Goal: Task Accomplishment & Management: Manage account settings

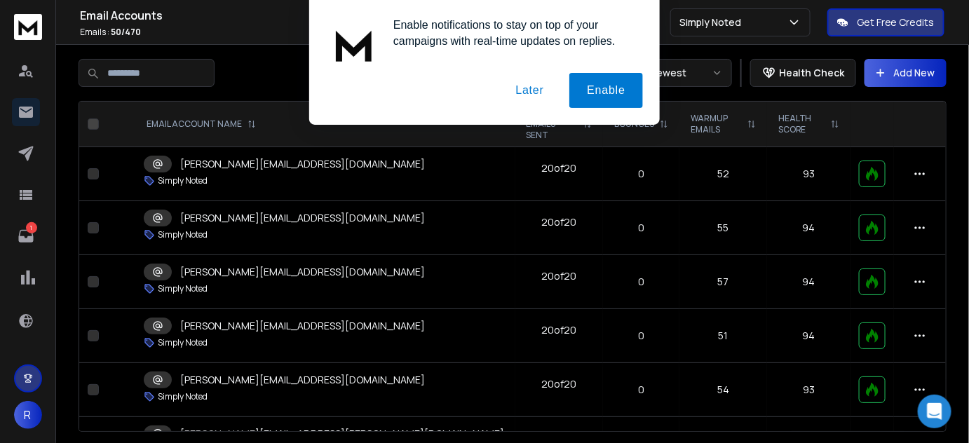
click at [525, 93] on button "Later" at bounding box center [529, 90] width 63 height 35
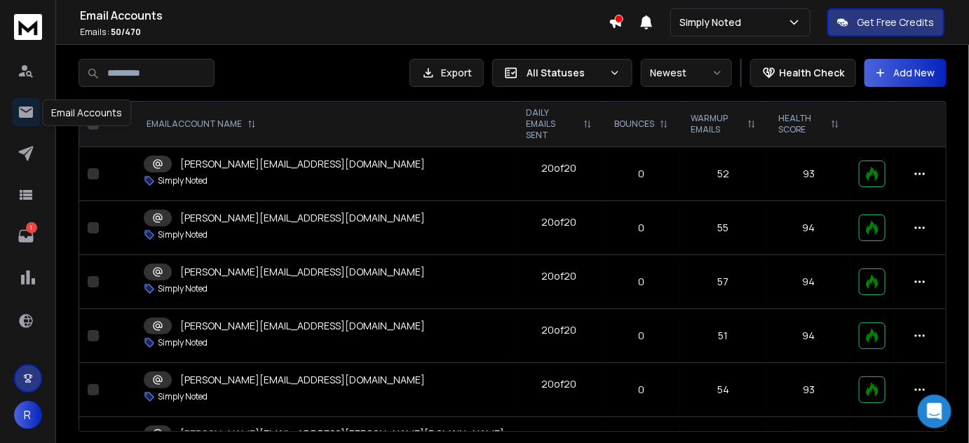
click at [32, 119] on icon at bounding box center [26, 112] width 17 height 17
click at [67, 159] on div "Export All Statuses Newest Health Check Add New EMAIL ACCOUNT NAME DAILY EMAILS…" at bounding box center [512, 245] width 913 height 401
click at [9, 158] on div "1 R" at bounding box center [28, 221] width 56 height 443
click at [15, 156] on link at bounding box center [26, 154] width 28 height 28
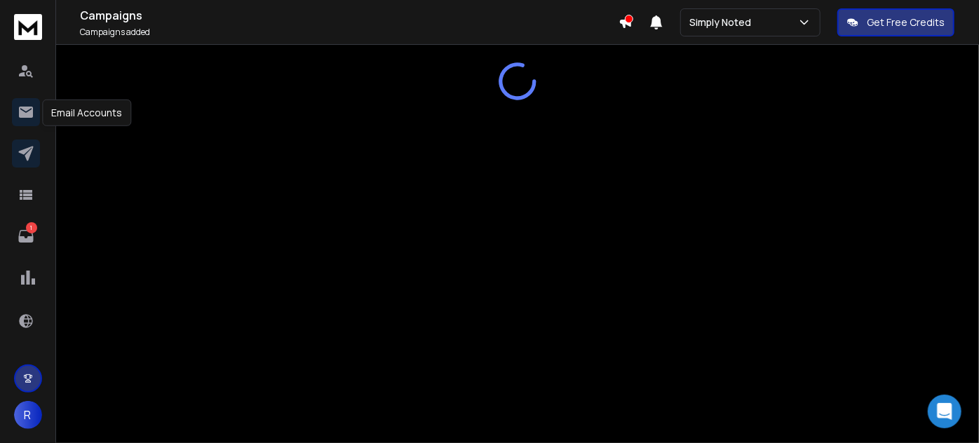
click at [28, 114] on icon at bounding box center [26, 112] width 14 height 11
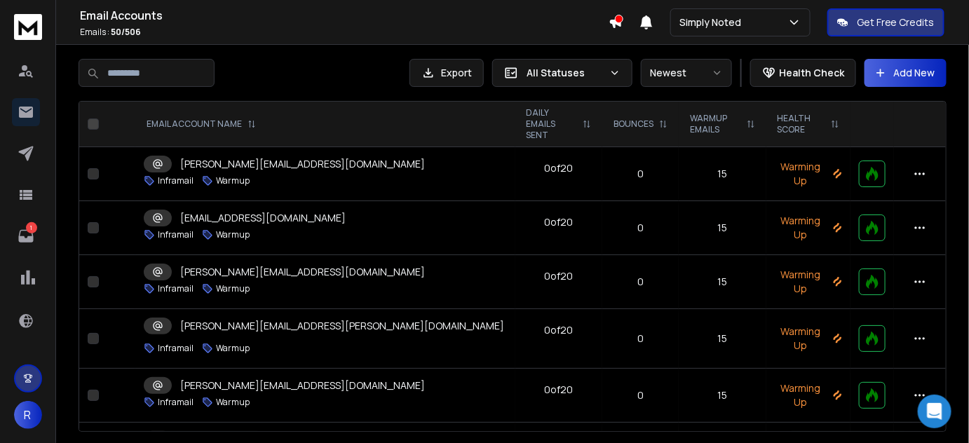
click at [95, 174] on button "button" at bounding box center [93, 173] width 11 height 11
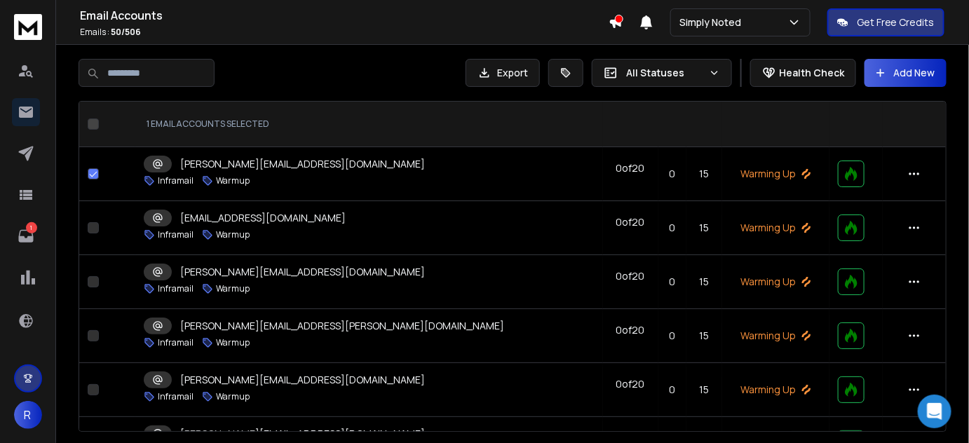
click at [97, 173] on button "button" at bounding box center [93, 173] width 11 height 11
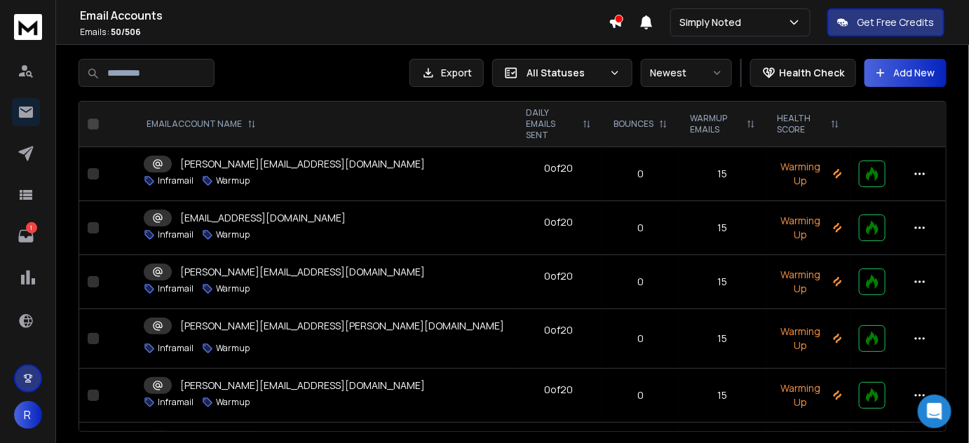
click at [97, 173] on button "button" at bounding box center [93, 173] width 11 height 11
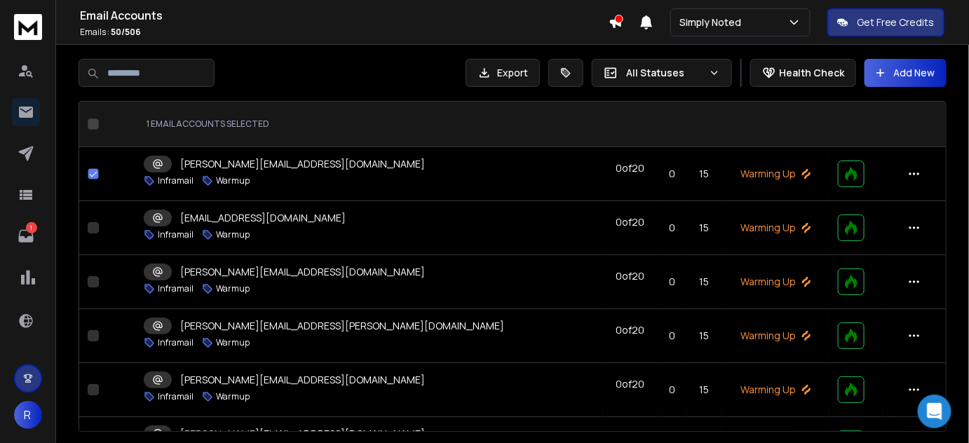
click at [93, 228] on button "button" at bounding box center [93, 227] width 11 height 11
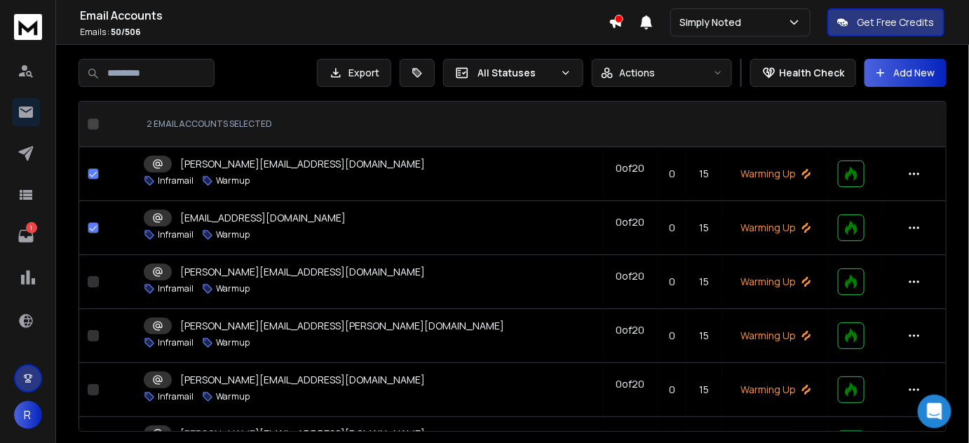
click at [95, 285] on button "button" at bounding box center [93, 281] width 11 height 11
click at [93, 339] on button "button" at bounding box center [93, 335] width 11 height 11
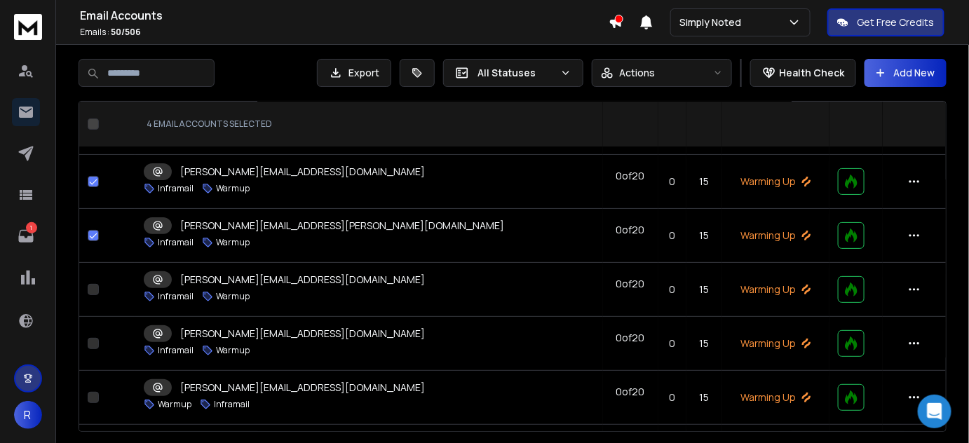
scroll to position [191, 0]
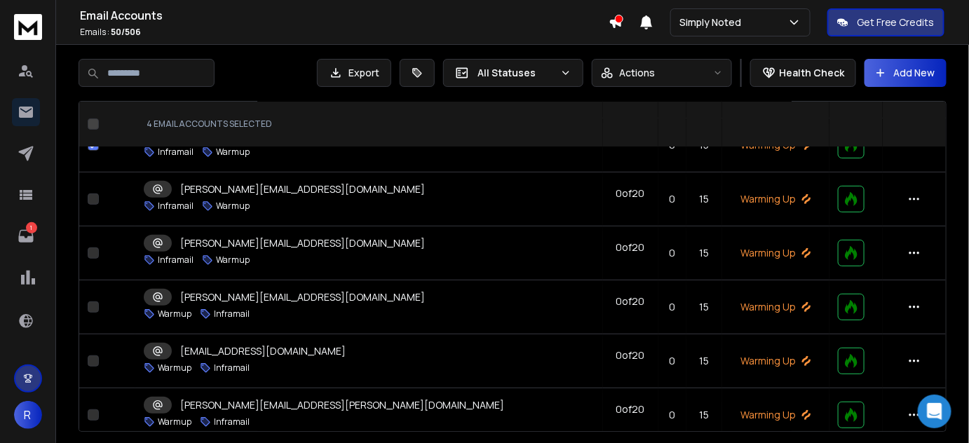
click at [95, 195] on button "button" at bounding box center [93, 199] width 11 height 11
click at [91, 252] on button "button" at bounding box center [93, 253] width 11 height 11
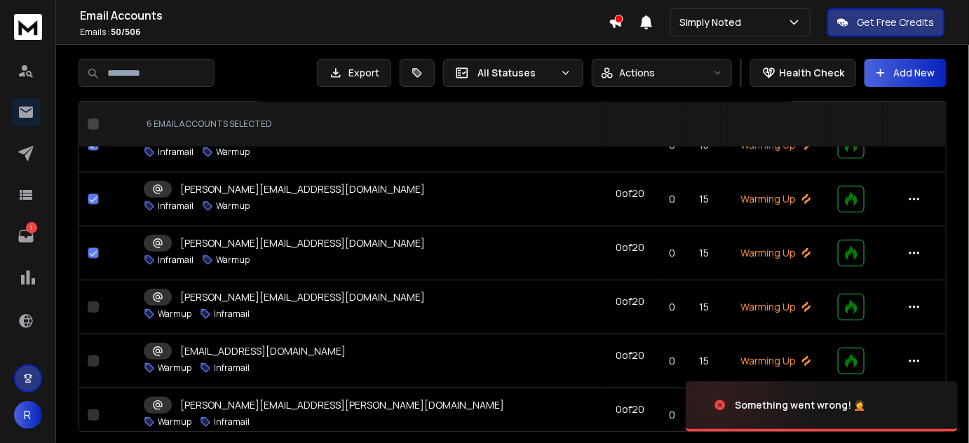
click at [90, 304] on button "button" at bounding box center [93, 307] width 11 height 11
click at [91, 359] on button "button" at bounding box center [93, 361] width 11 height 11
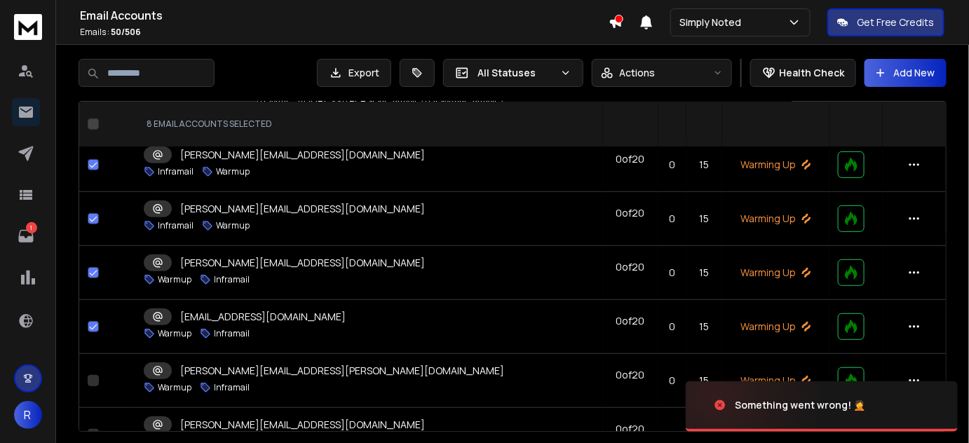
scroll to position [255, 0]
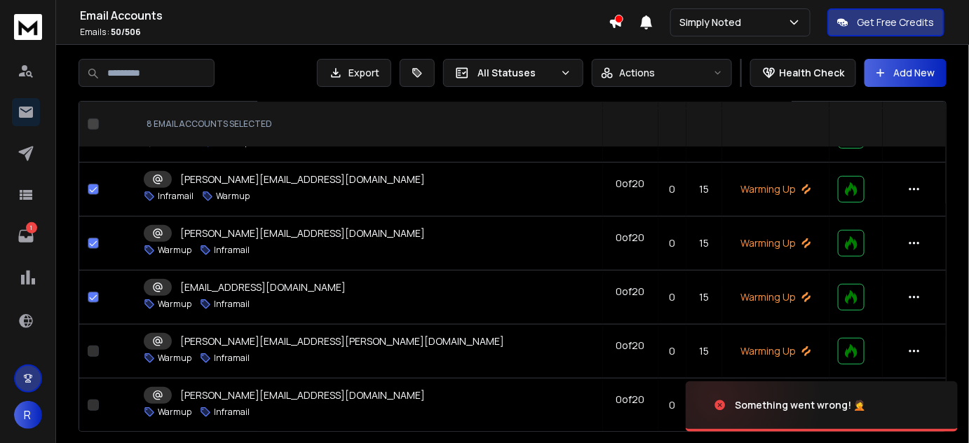
drag, startPoint x: 96, startPoint y: 346, endPoint x: 93, endPoint y: 383, distance: 37.3
click at [96, 346] on button "button" at bounding box center [93, 351] width 11 height 11
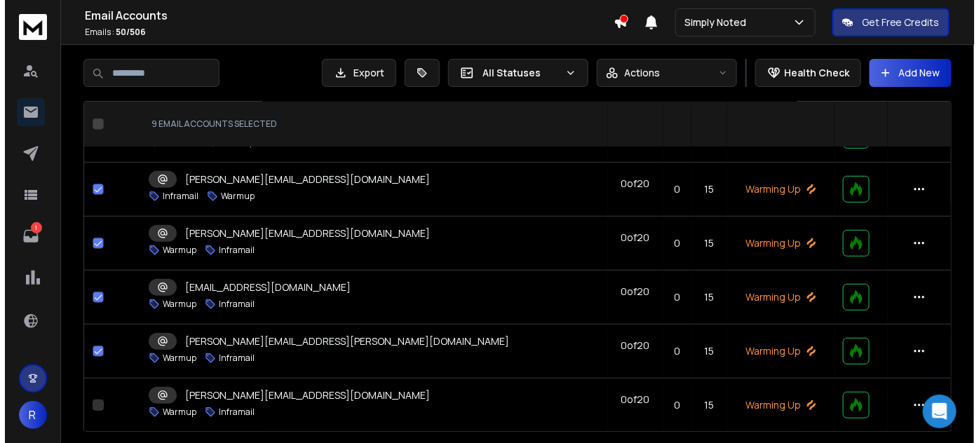
scroll to position [318, 0]
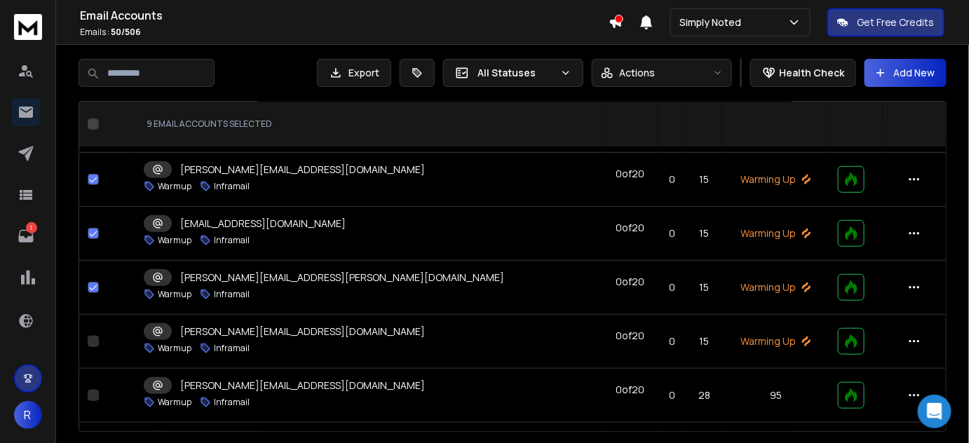
click at [99, 336] on div at bounding box center [112, 341] width 48 height 11
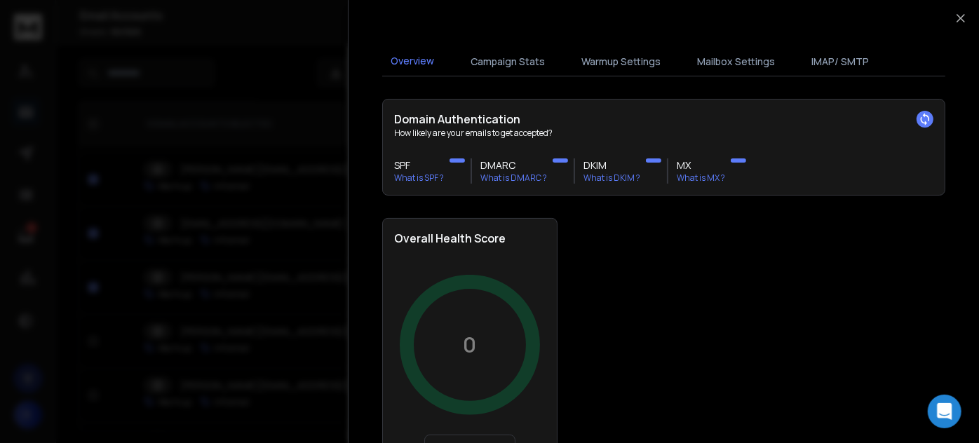
click at [85, 344] on div at bounding box center [489, 221] width 979 height 443
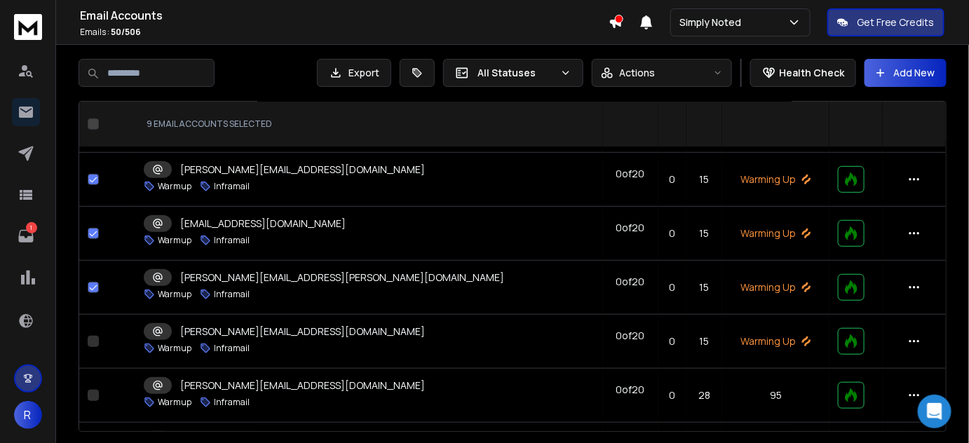
click at [91, 339] on button "button" at bounding box center [93, 341] width 11 height 11
click at [691, 67] on div "Actions" at bounding box center [654, 73] width 107 height 14
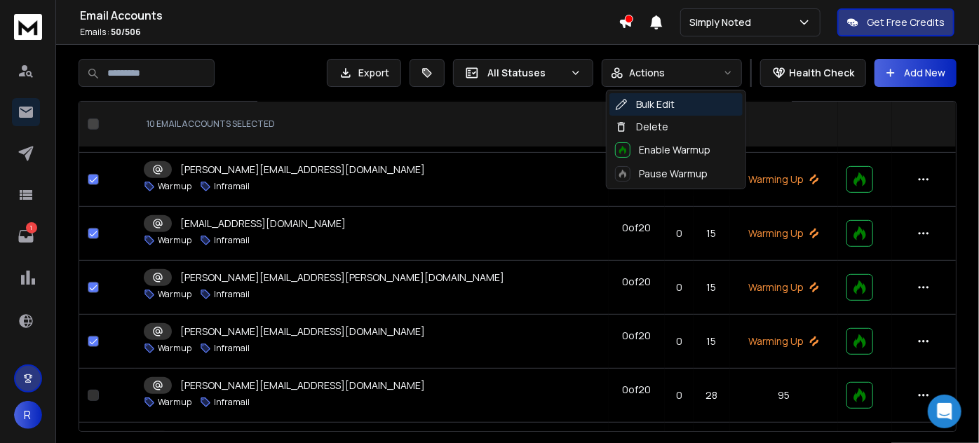
click at [688, 100] on div "Bulk Edit" at bounding box center [675, 104] width 133 height 22
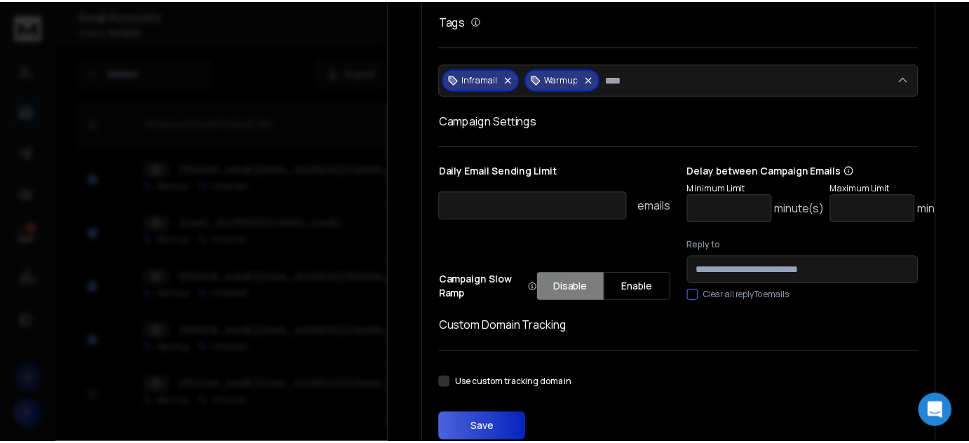
scroll to position [382, 0]
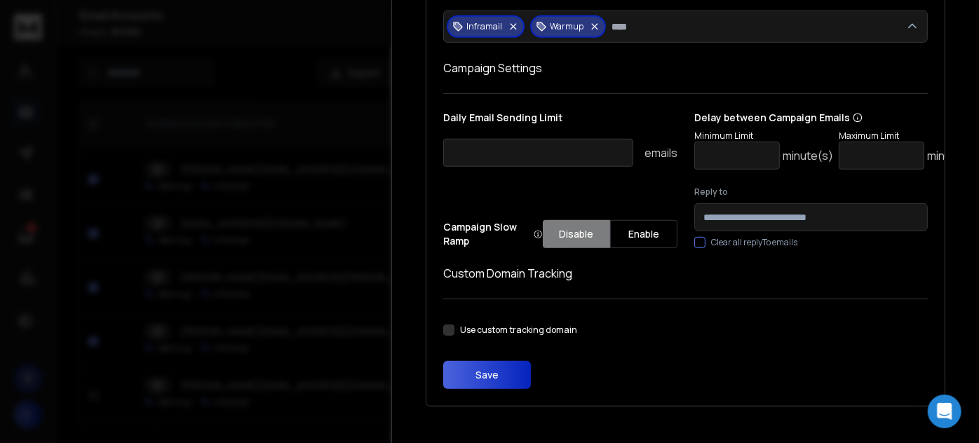
click at [516, 153] on input "number" at bounding box center [537, 153] width 189 height 28
type input "*"
click at [518, 358] on form "First Name Last Name Signature Type something Clear Formatting Font Family Aria…" at bounding box center [685, 74] width 485 height 630
click at [517, 362] on button "Save" at bounding box center [487, 375] width 88 height 28
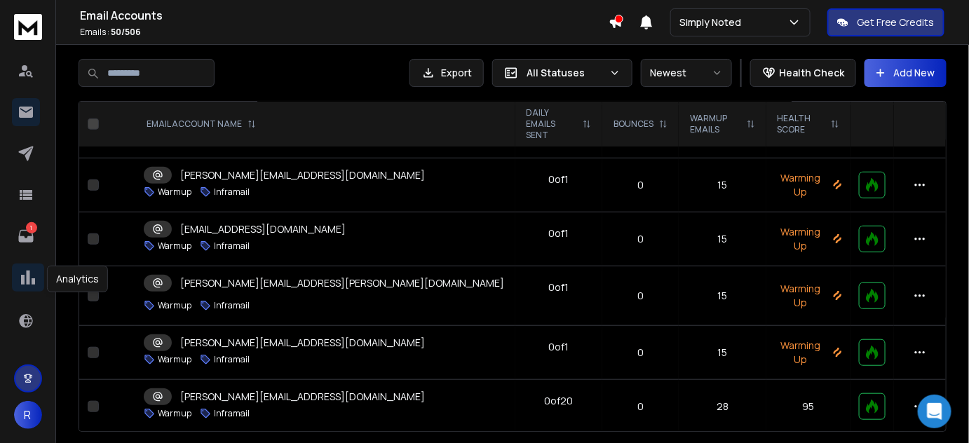
click at [30, 276] on icon at bounding box center [28, 277] width 21 height 21
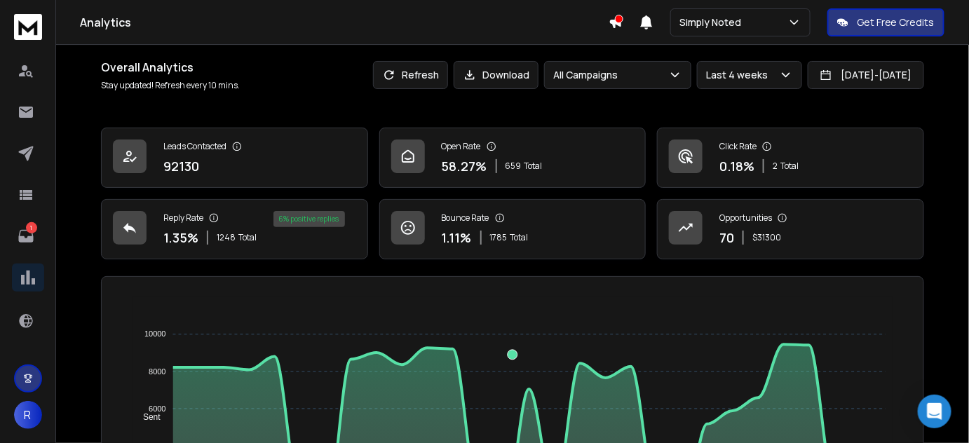
click at [828, 97] on div "Overall Analytics Stay updated! Refresh every 10 mins. Refresh Download All Cam…" at bounding box center [512, 79] width 823 height 41
click at [834, 62] on button "18 Aug 2025 - 15 Sep 2025" at bounding box center [866, 75] width 116 height 28
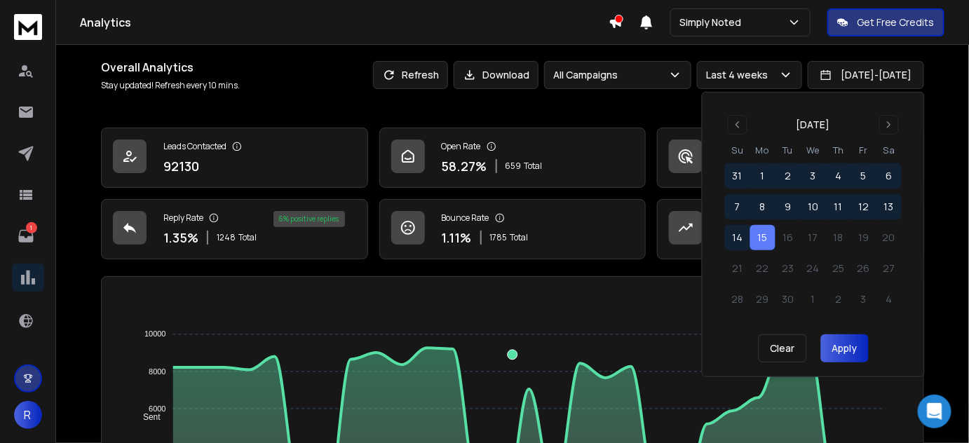
click at [769, 206] on button "8" at bounding box center [762, 206] width 25 height 25
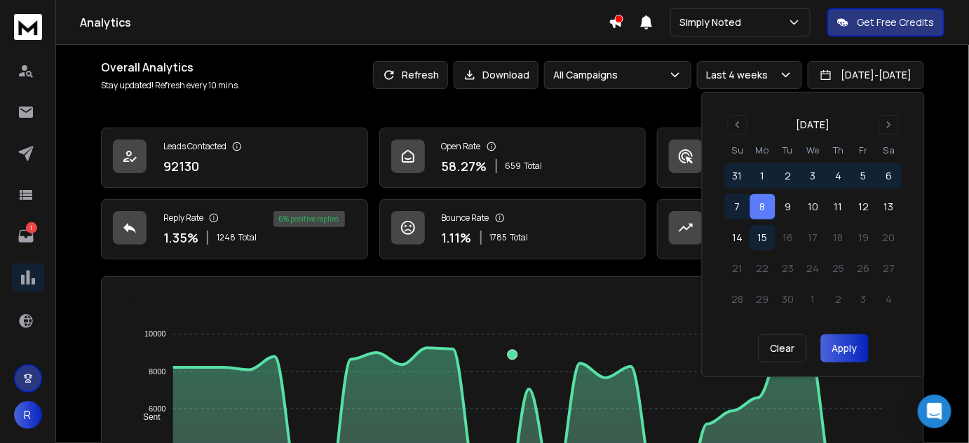
click at [768, 205] on button "8" at bounding box center [762, 206] width 25 height 25
click at [753, 247] on button "15" at bounding box center [762, 237] width 25 height 25
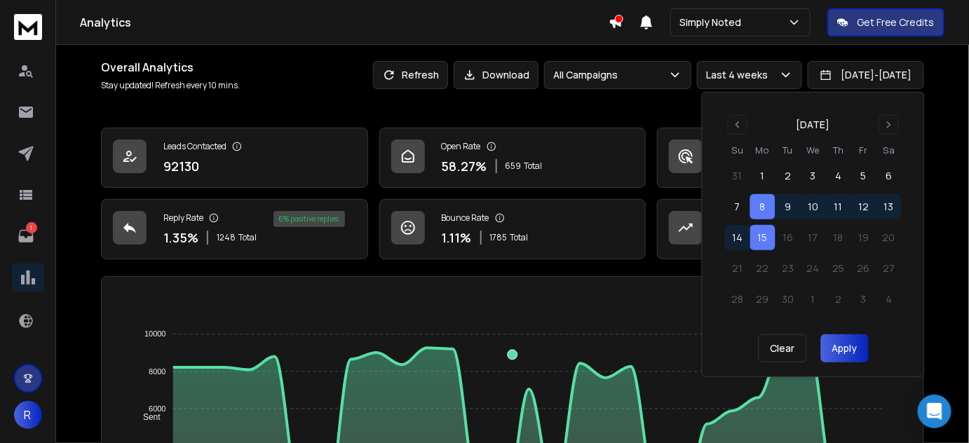
click at [741, 244] on button "14" at bounding box center [737, 237] width 25 height 25
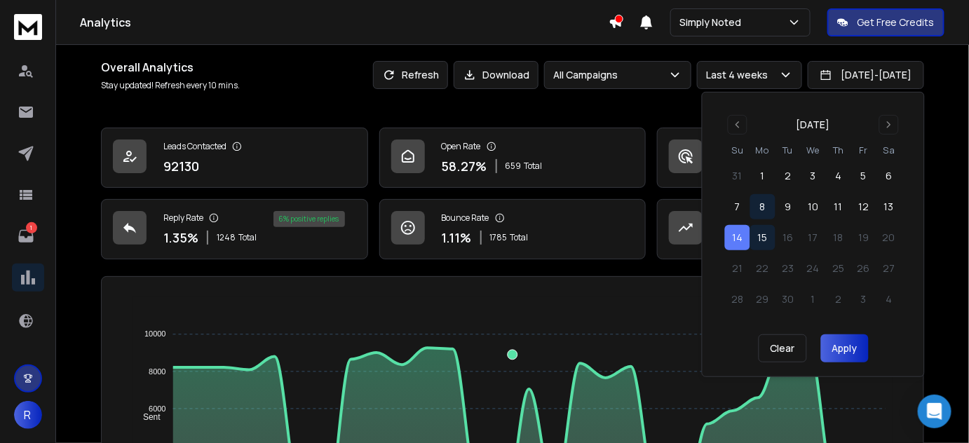
click at [753, 216] on button "8" at bounding box center [762, 206] width 25 height 25
click at [834, 353] on button "Apply" at bounding box center [845, 349] width 48 height 28
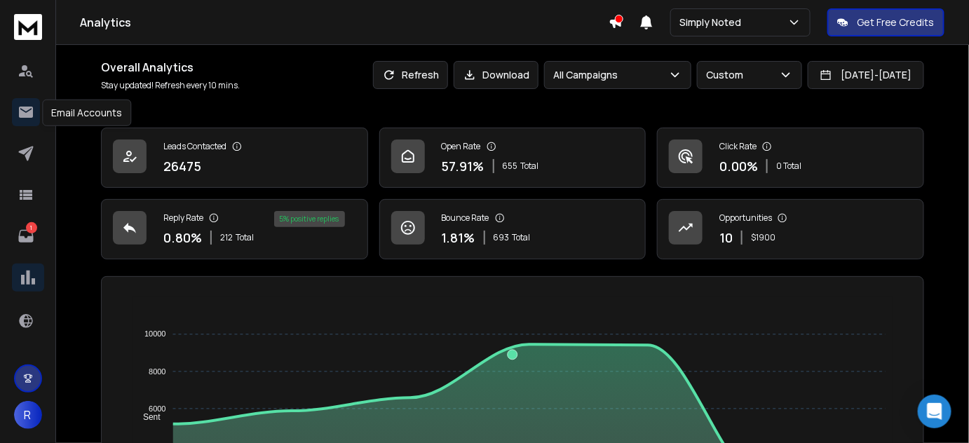
click at [22, 113] on icon at bounding box center [26, 112] width 14 height 11
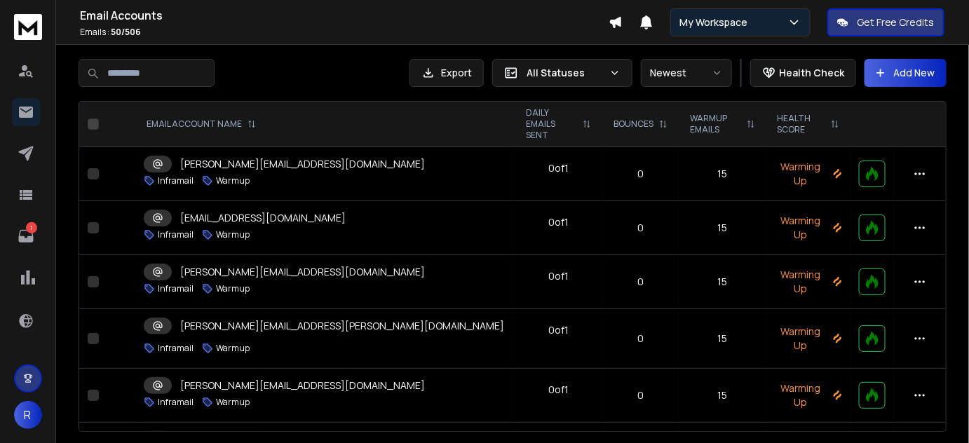
click at [722, 22] on p "My Workspace" at bounding box center [717, 22] width 74 height 14
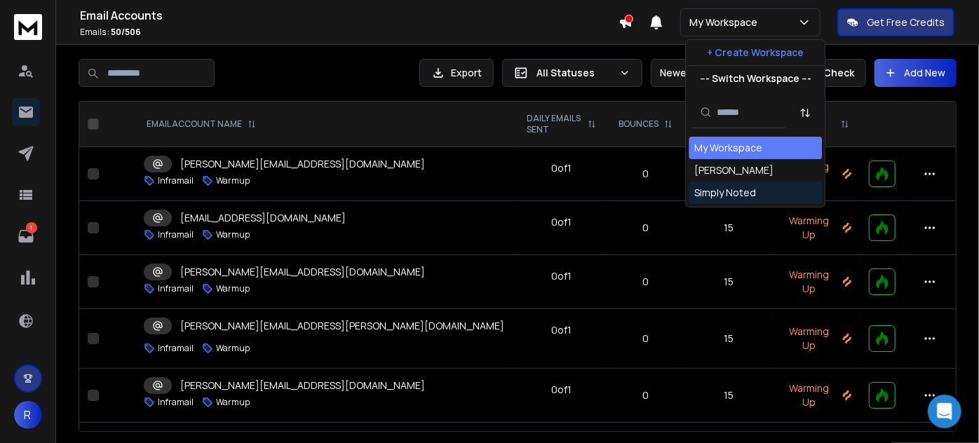
click at [729, 195] on div "Simply Noted" at bounding box center [725, 193] width 62 height 14
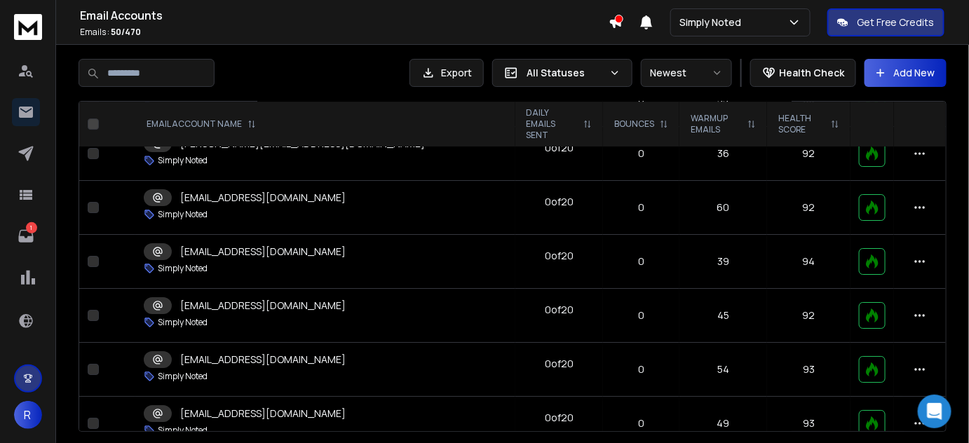
scroll to position [1593, 0]
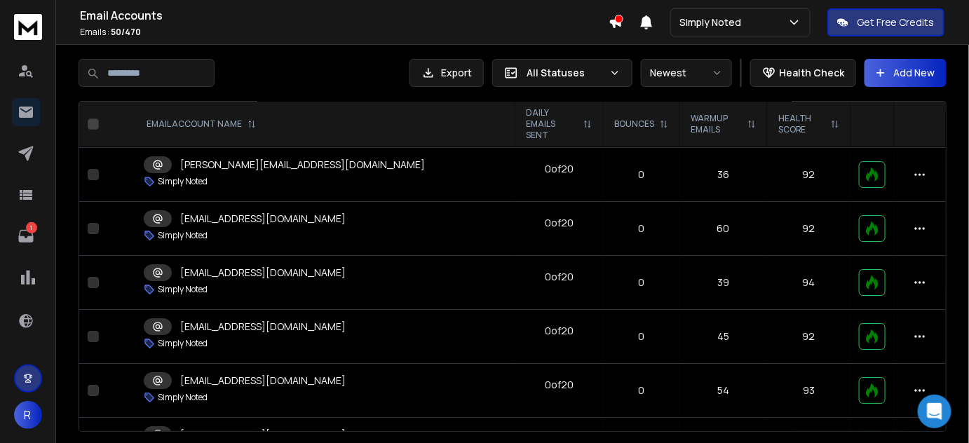
click at [544, 68] on p "All Statuses" at bounding box center [565, 73] width 77 height 14
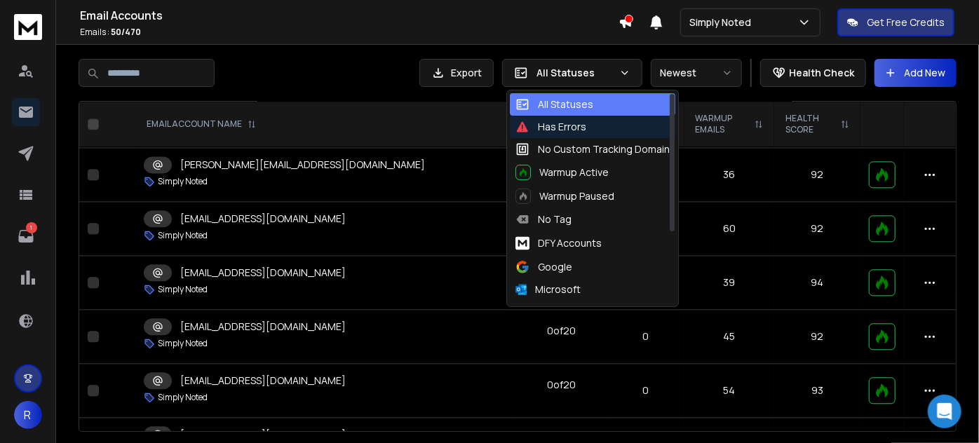
click at [562, 126] on div "Has Errors" at bounding box center [551, 127] width 71 height 14
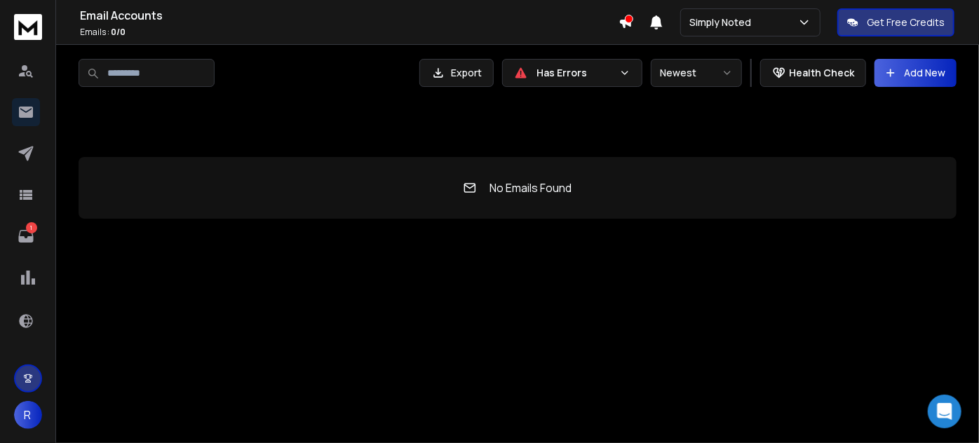
click at [569, 69] on p "Has Errors" at bounding box center [575, 73] width 77 height 14
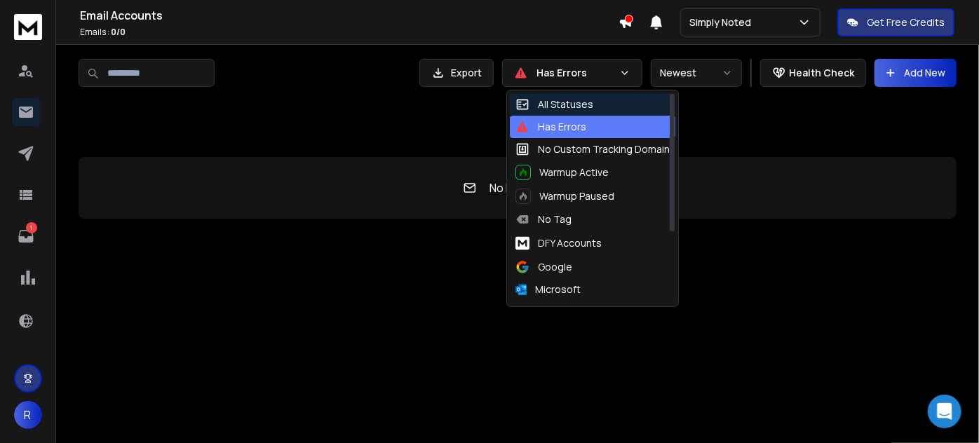
click at [568, 105] on div "All Statuses" at bounding box center [555, 104] width 78 height 14
